Goal: Task Accomplishment & Management: Manage account settings

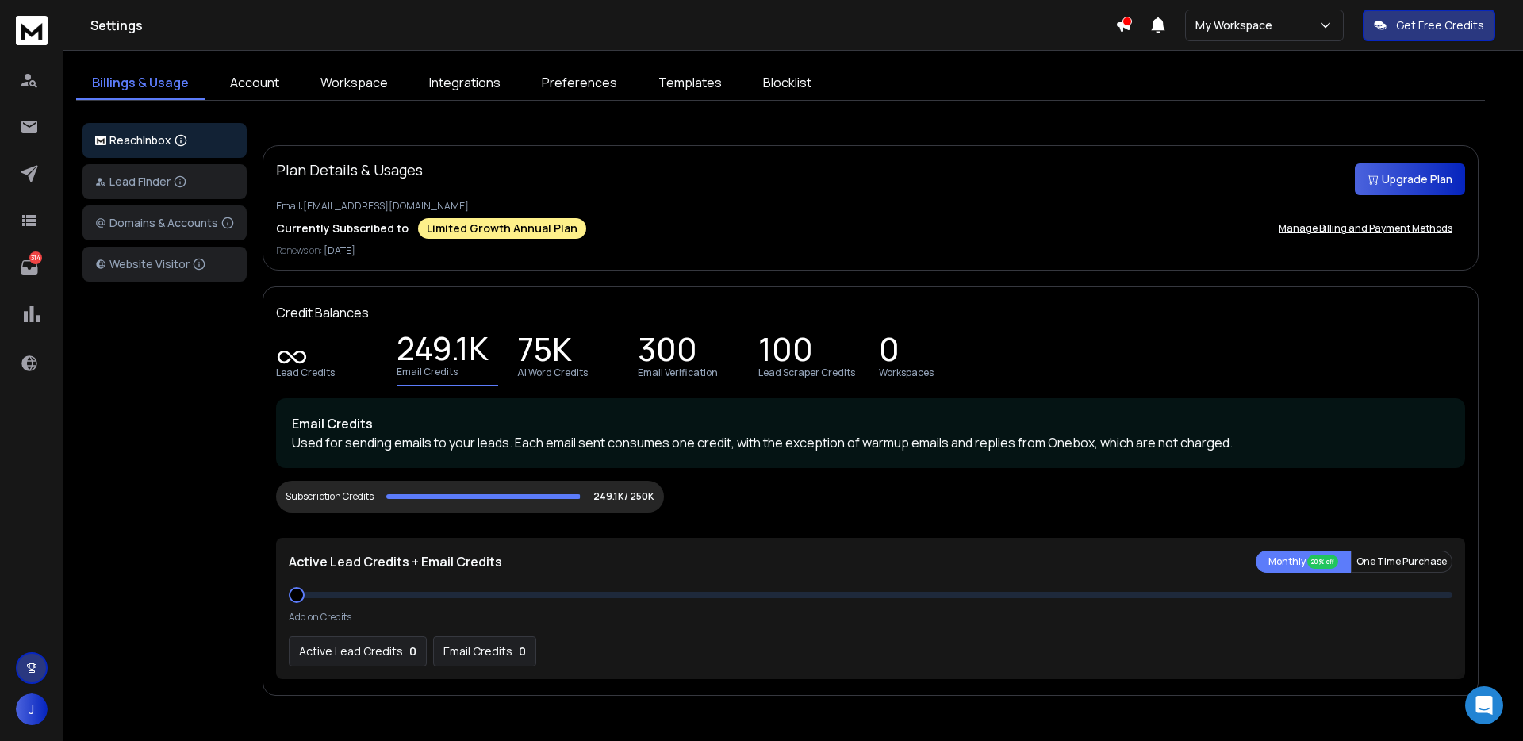
click at [420, 348] on p "249.1K" at bounding box center [443, 351] width 92 height 22
